Goal: Communication & Community: Answer question/provide support

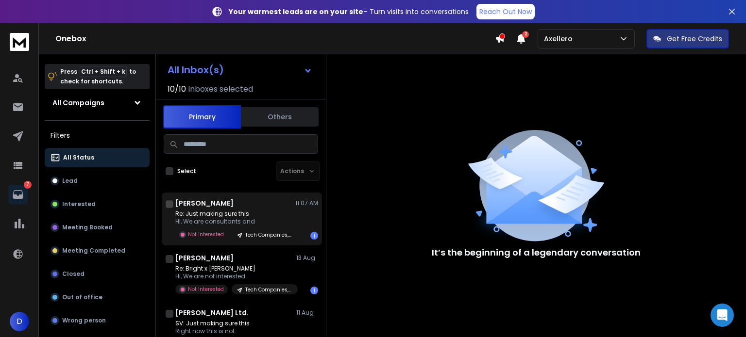
click at [223, 207] on h1 "[PERSON_NAME]" at bounding box center [204, 204] width 58 height 10
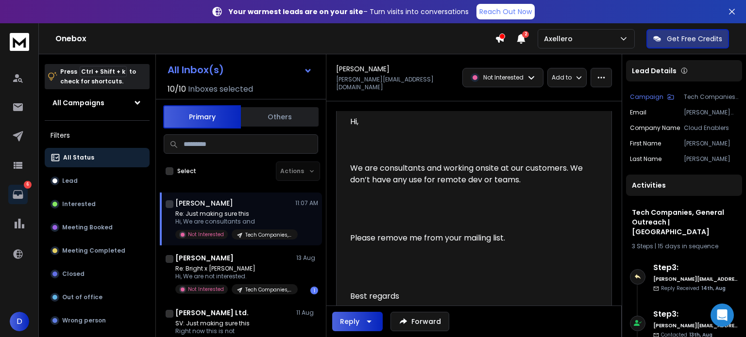
scroll to position [194, 0]
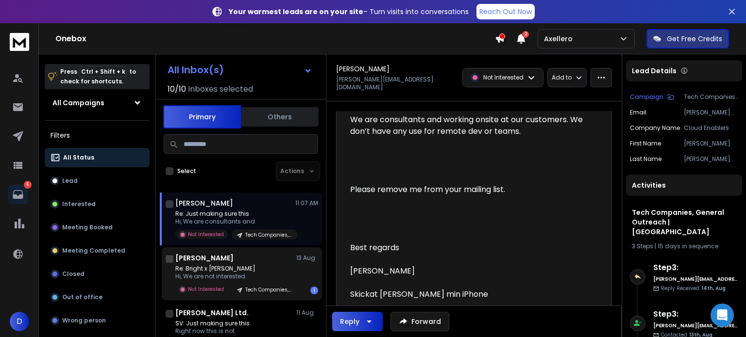
click at [216, 261] on h1 "[PERSON_NAME]" at bounding box center [204, 258] width 58 height 10
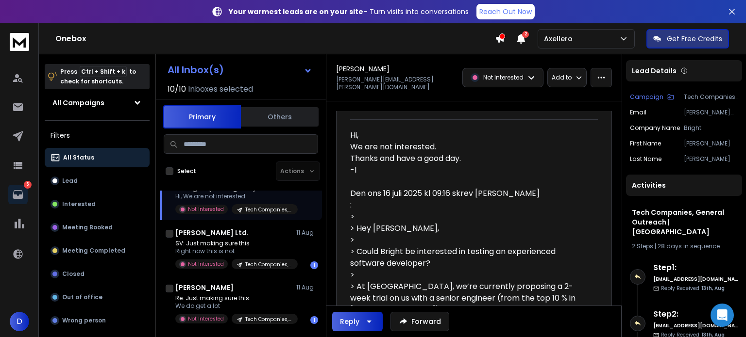
scroll to position [97, 0]
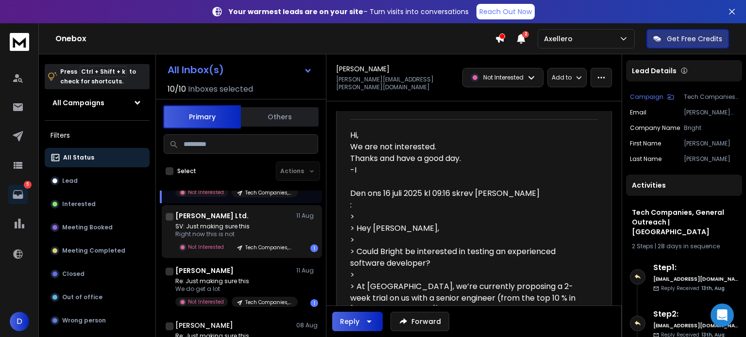
click at [236, 224] on p "SV: Just making sure this" at bounding box center [233, 227] width 117 height 8
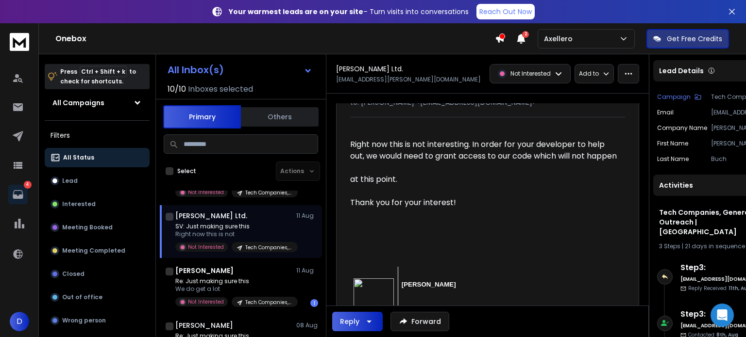
scroll to position [0, 0]
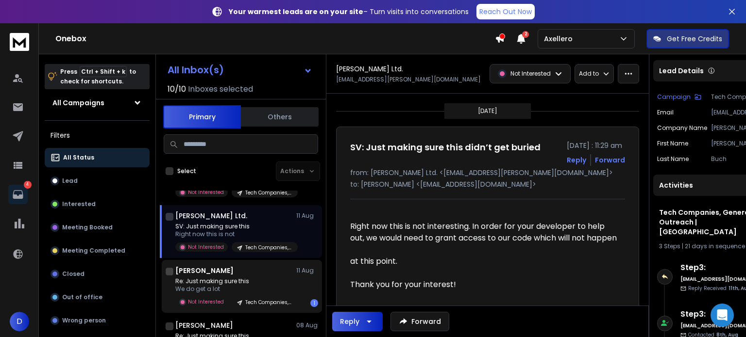
click at [231, 271] on div "[PERSON_NAME] [DATE]" at bounding box center [246, 271] width 143 height 10
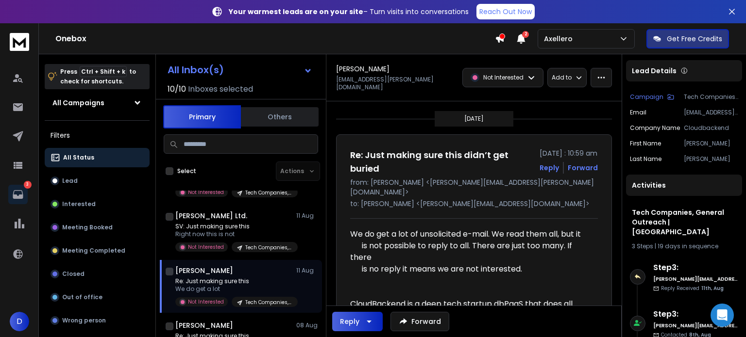
click at [532, 76] on icon at bounding box center [531, 77] width 6 height 3
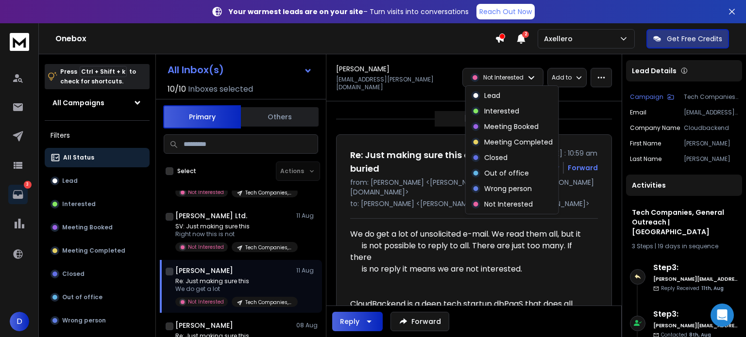
click at [428, 64] on div "[PERSON_NAME] [PERSON_NAME] [PERSON_NAME][EMAIL_ADDRESS][PERSON_NAME][DOMAIN_NA…" at bounding box center [473, 77] width 295 height 47
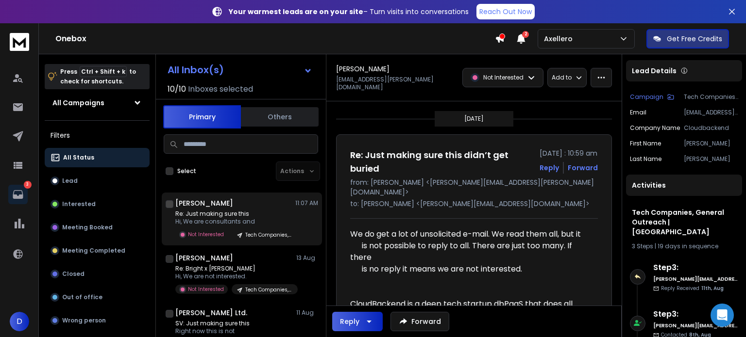
click at [225, 209] on div "[PERSON_NAME] 11:07 AM Re: Just making sure this Hi, We are consultants and Not…" at bounding box center [246, 219] width 143 height 41
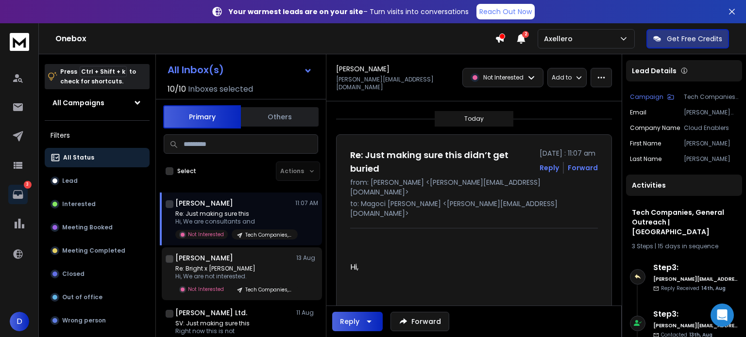
click at [259, 263] on div "[PERSON_NAME] [DATE]" at bounding box center [246, 258] width 143 height 10
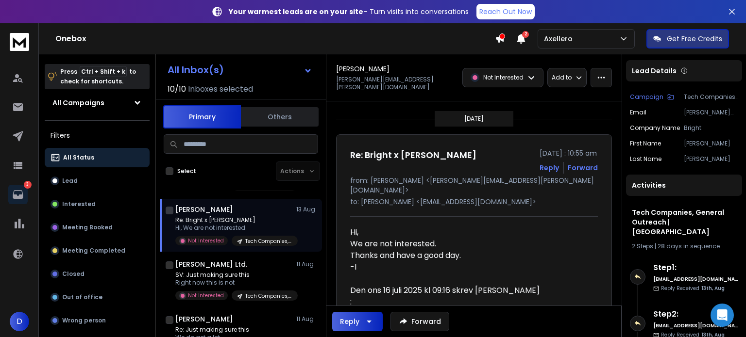
scroll to position [97, 0]
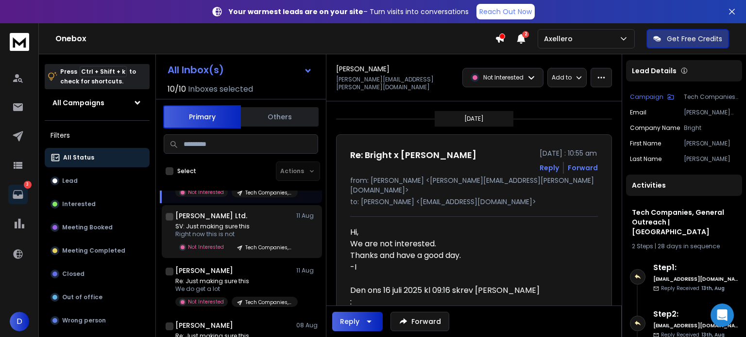
click at [241, 230] on p "SV: Just making sure this" at bounding box center [233, 227] width 117 height 8
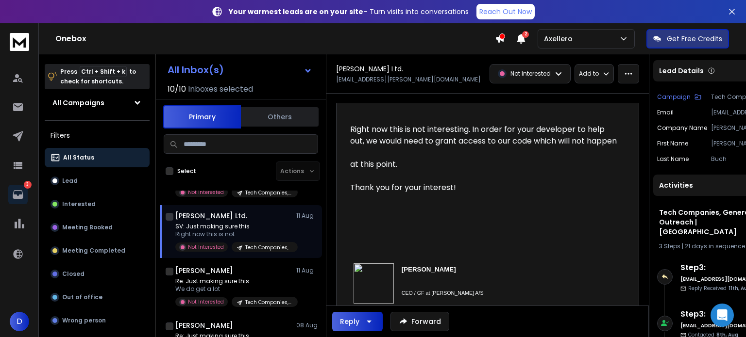
scroll to position [0, 0]
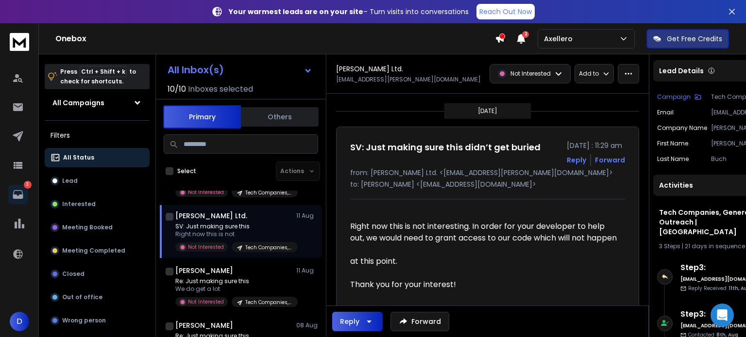
click at [354, 320] on div "Reply" at bounding box center [349, 322] width 19 height 10
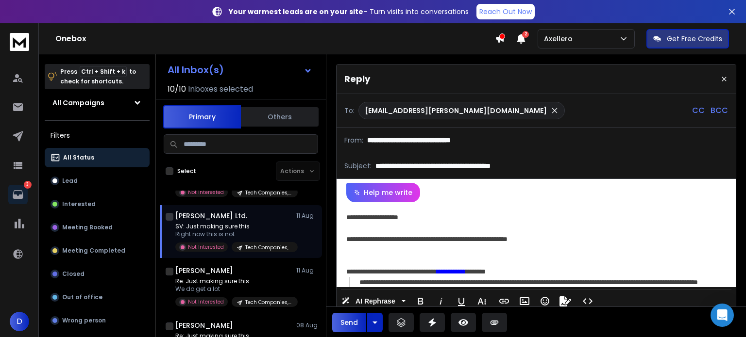
click at [720, 79] on icon at bounding box center [724, 79] width 8 height 8
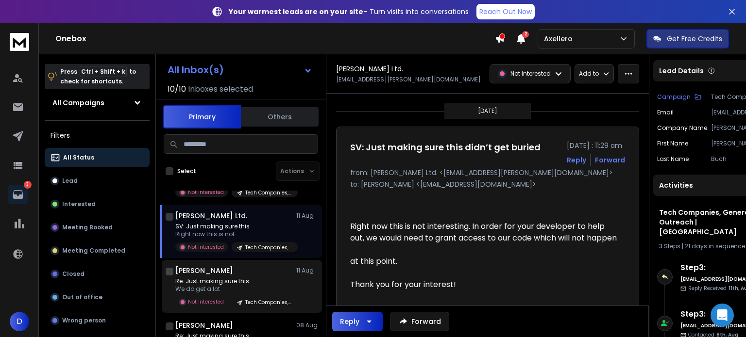
click at [215, 273] on h1 "[PERSON_NAME]" at bounding box center [204, 271] width 58 height 10
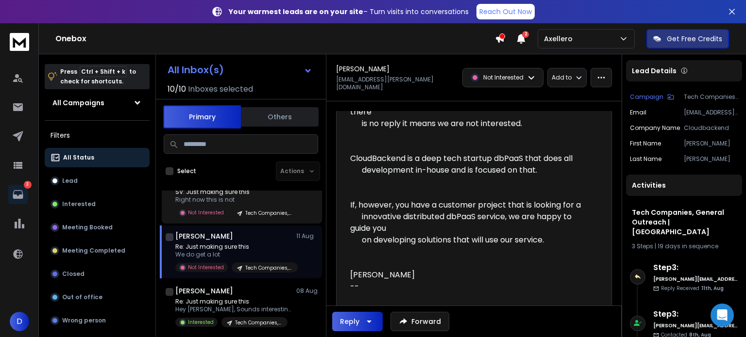
scroll to position [146, 0]
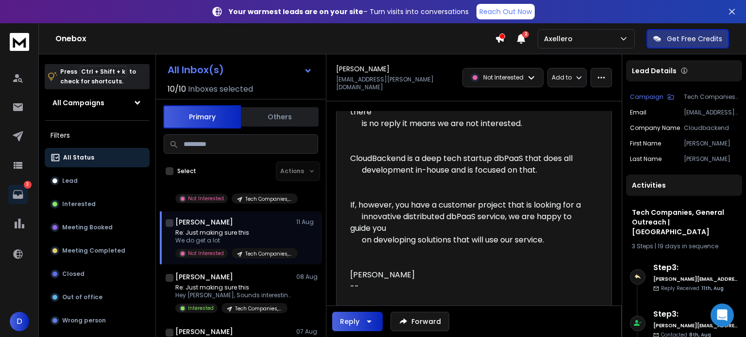
click at [233, 231] on p "Re: Just making sure this" at bounding box center [233, 233] width 117 height 8
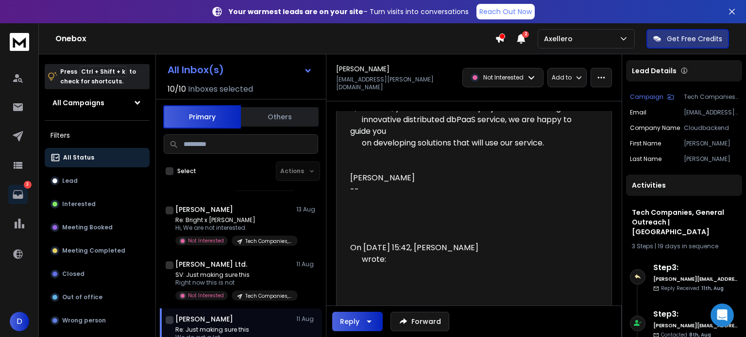
scroll to position [97, 0]
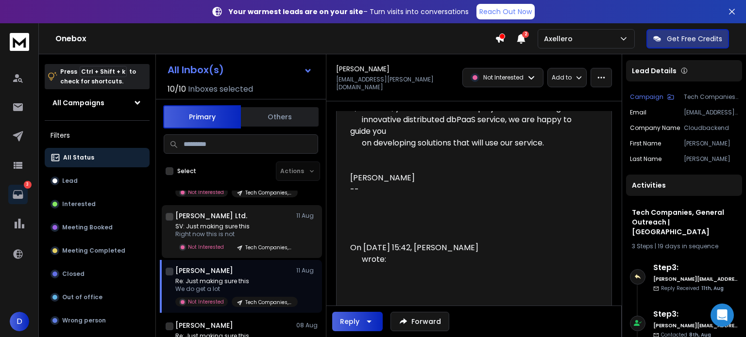
click at [253, 225] on p "SV: Just making sure this" at bounding box center [233, 227] width 117 height 8
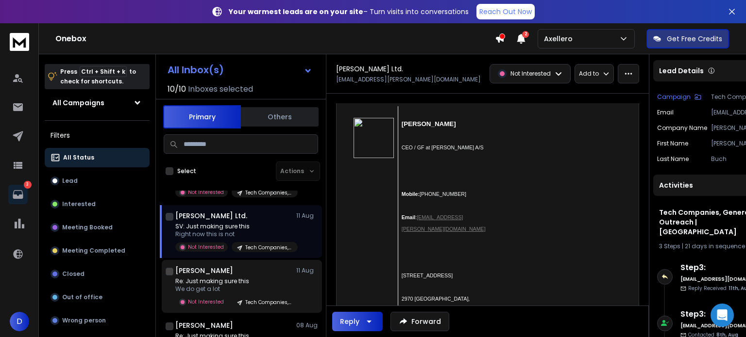
click at [225, 275] on h1 "[PERSON_NAME]" at bounding box center [204, 271] width 58 height 10
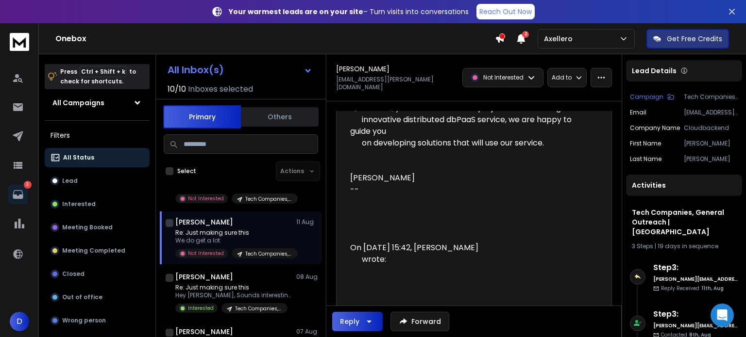
scroll to position [194, 0]
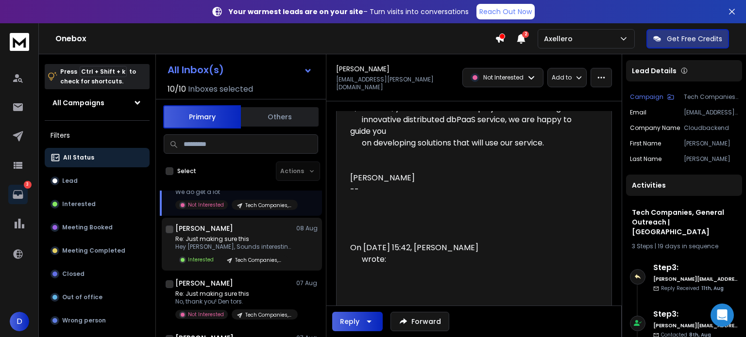
click at [233, 244] on p "Hey [PERSON_NAME], Sounds interesting. Could" at bounding box center [233, 247] width 117 height 8
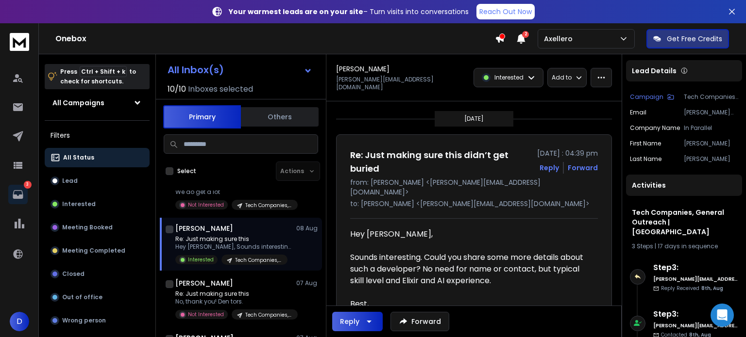
scroll to position [243, 0]
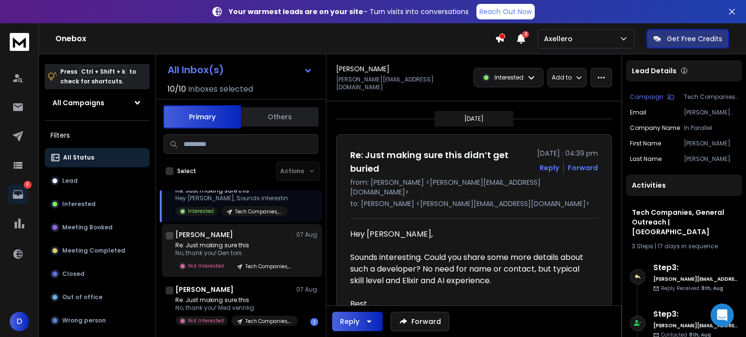
click at [214, 245] on p "Re: Just making sure this" at bounding box center [233, 246] width 117 height 8
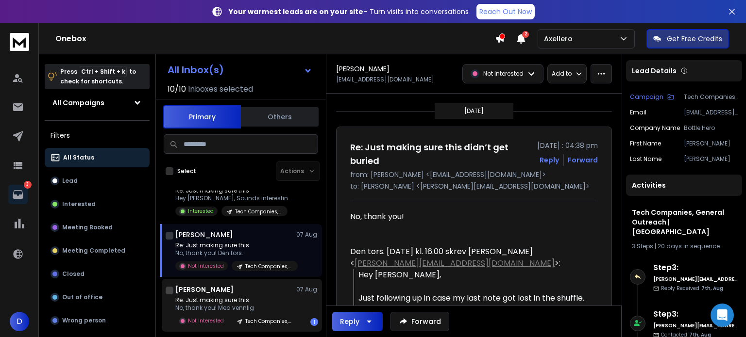
click at [217, 289] on h1 "[PERSON_NAME]" at bounding box center [204, 290] width 58 height 10
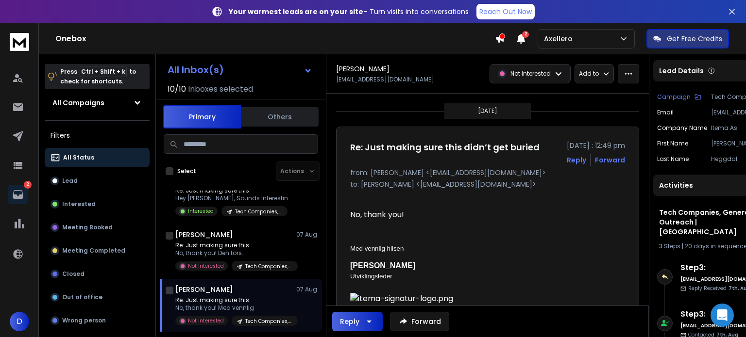
scroll to position [340, 0]
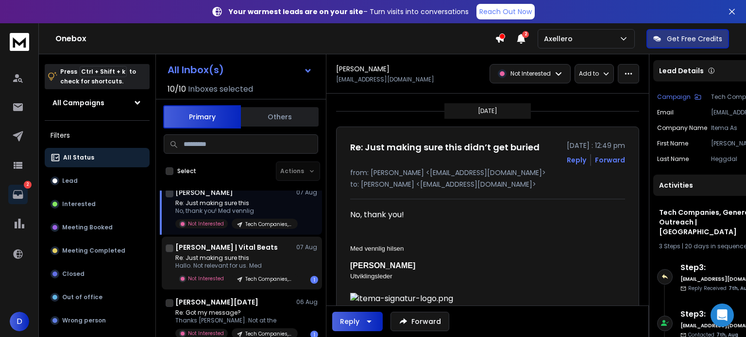
click at [210, 260] on p "Re: Just making sure this" at bounding box center [233, 258] width 117 height 8
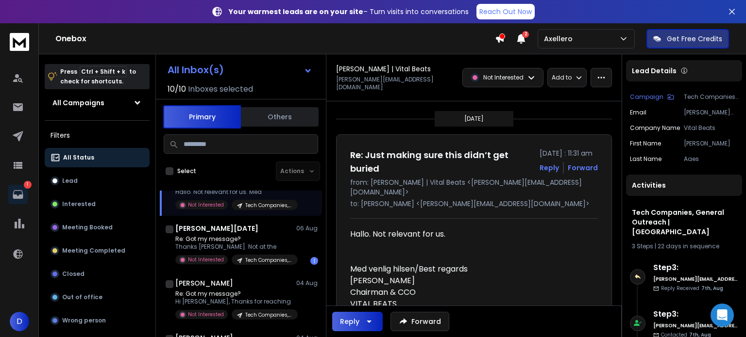
scroll to position [437, 0]
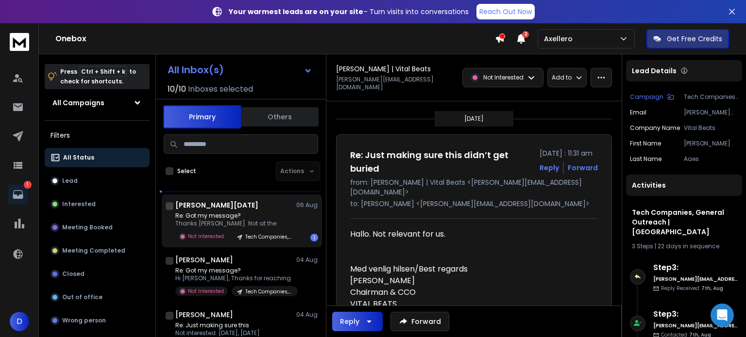
click at [223, 216] on p "Re: Got my message?" at bounding box center [233, 216] width 117 height 8
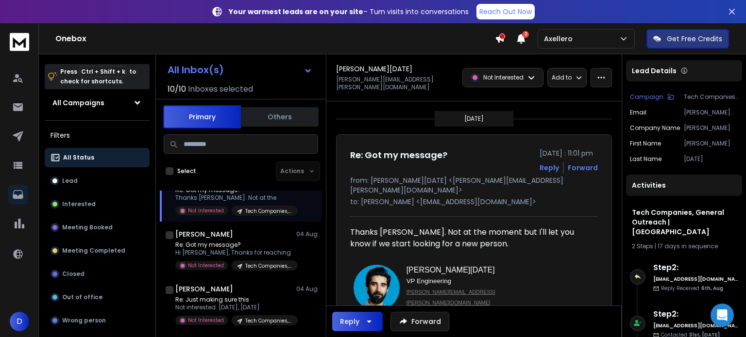
scroll to position [485, 0]
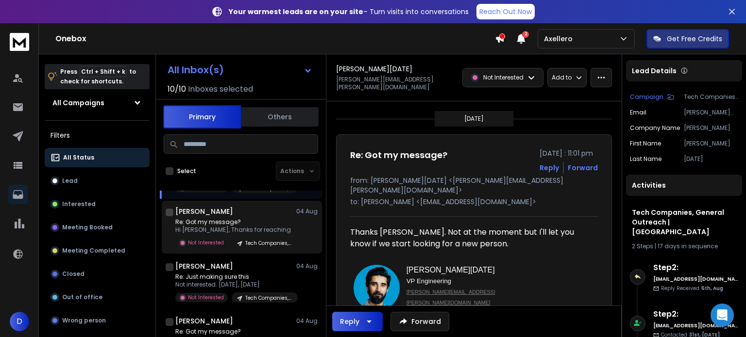
click at [217, 219] on p "Re: Got my message?" at bounding box center [233, 222] width 117 height 8
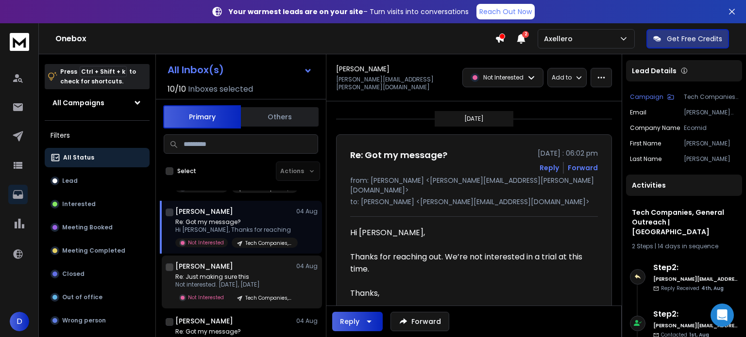
click at [221, 271] on h1 "[PERSON_NAME]" at bounding box center [204, 267] width 58 height 10
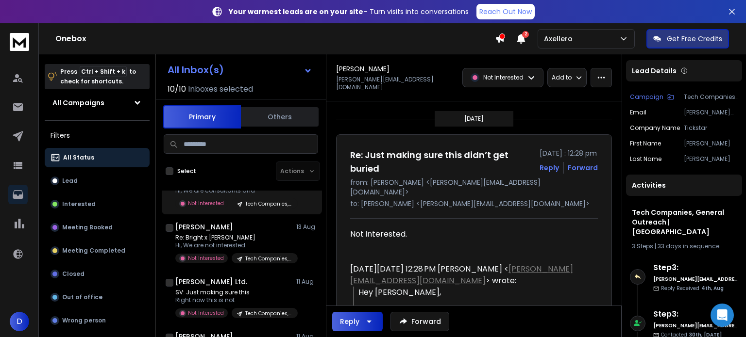
scroll to position [0, 0]
